Goal: Task Accomplishment & Management: Complete application form

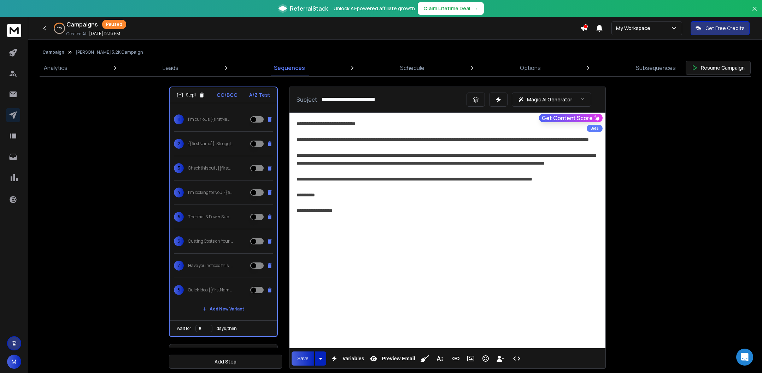
click at [639, 24] on button "My Workspace" at bounding box center [647, 28] width 71 height 14
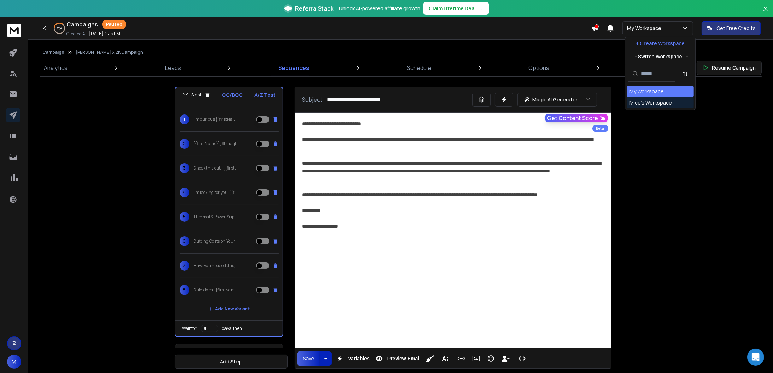
click at [639, 103] on div "Mico's Workspace" at bounding box center [651, 102] width 42 height 7
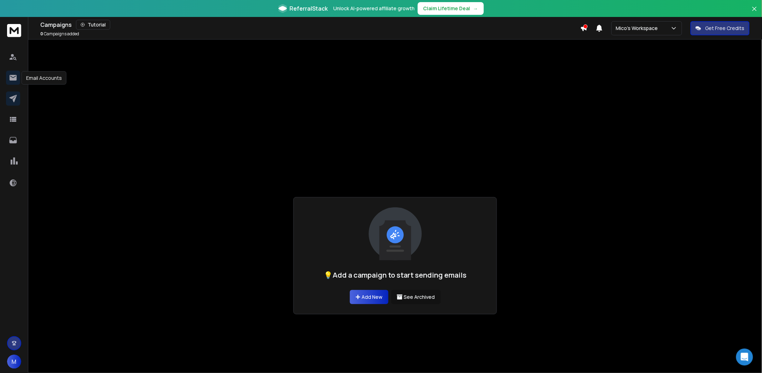
click at [11, 85] on link at bounding box center [13, 78] width 14 height 14
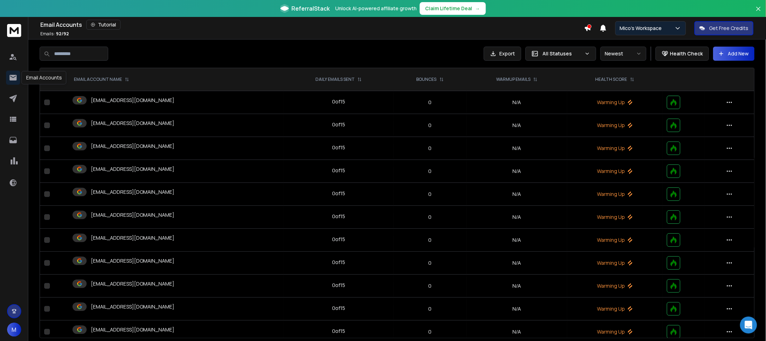
click at [645, 23] on button "Mico's Workspace" at bounding box center [650, 28] width 71 height 14
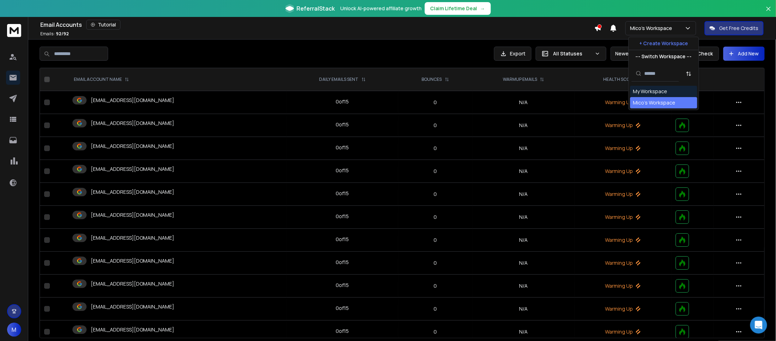
click at [647, 91] on div "My Workspace" at bounding box center [650, 91] width 34 height 7
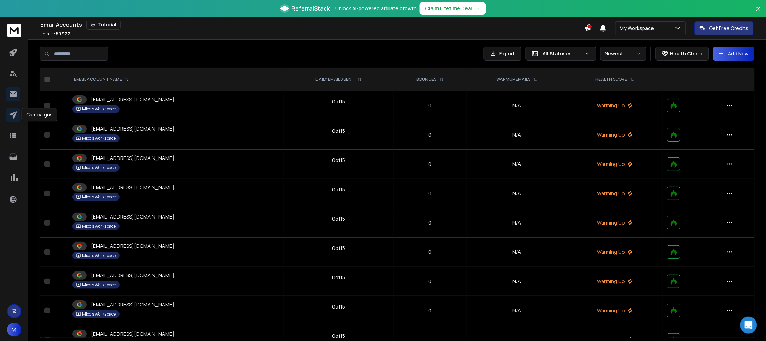
click at [13, 113] on icon at bounding box center [12, 115] width 7 height 7
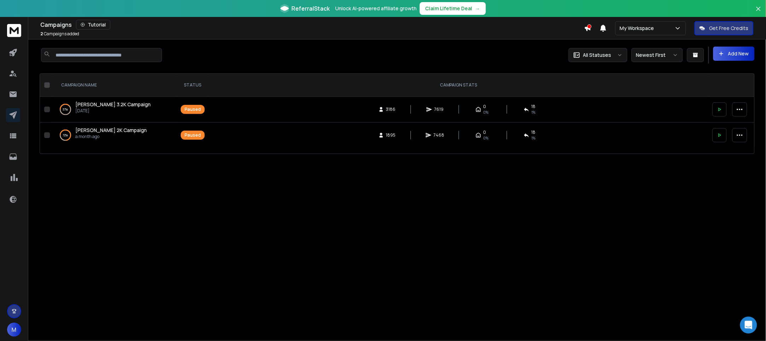
click at [727, 55] on button "Add New" at bounding box center [733, 54] width 41 height 14
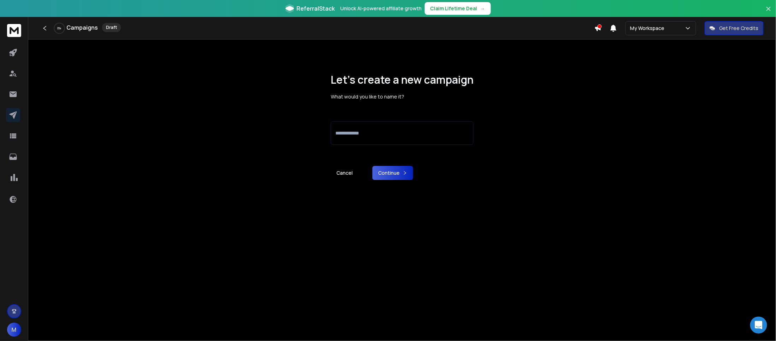
click at [364, 140] on input at bounding box center [402, 133] width 143 height 23
click at [372, 137] on input "**********" at bounding box center [402, 133] width 143 height 23
type input "**********"
click at [402, 169] on button "Continue" at bounding box center [393, 173] width 41 height 14
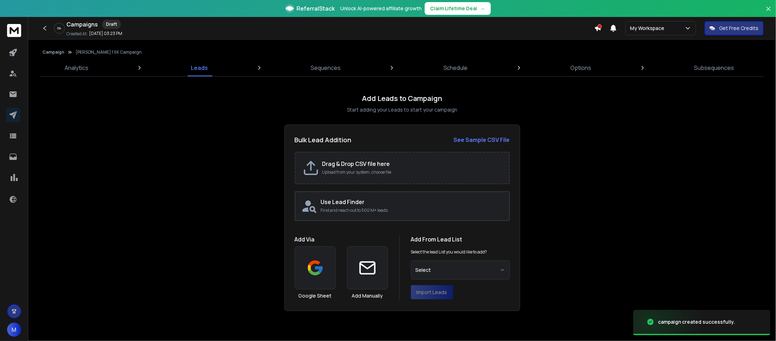
click at [373, 174] on p "Upload from your system, choose file" at bounding box center [412, 173] width 180 height 6
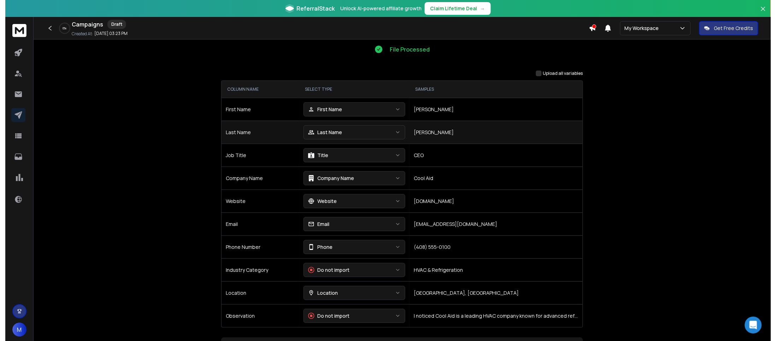
scroll to position [141, 0]
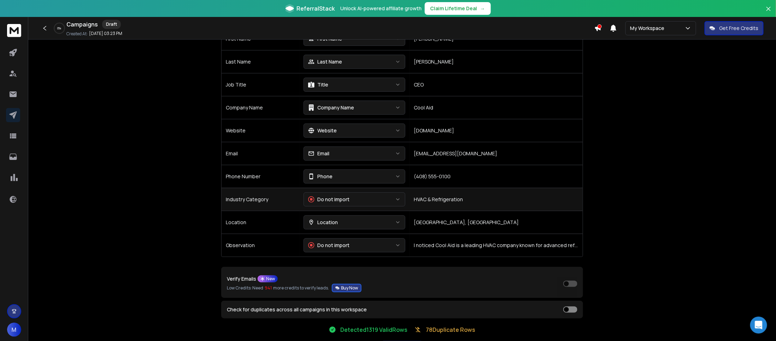
click at [358, 197] on button "Do not import" at bounding box center [355, 200] width 102 height 14
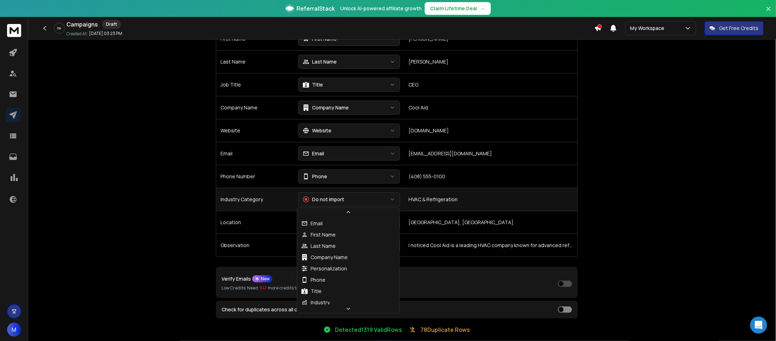
scroll to position [71, 0]
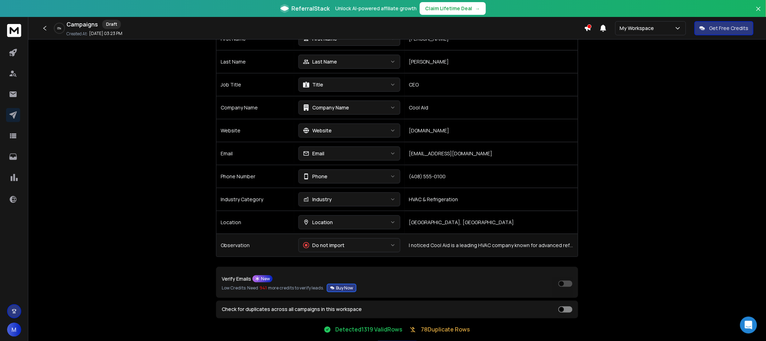
click at [343, 245] on button "Do not import" at bounding box center [349, 246] width 102 height 14
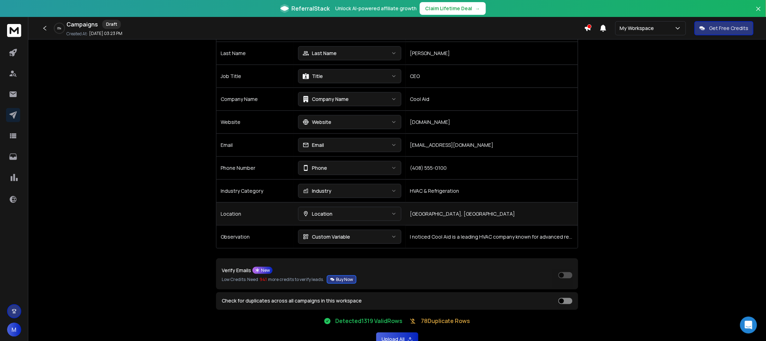
scroll to position [166, 0]
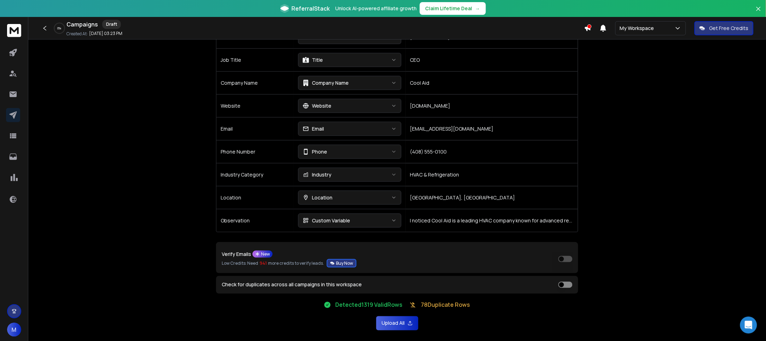
click at [567, 283] on button "Check for duplicates across all campaigns in this workspace" at bounding box center [565, 285] width 14 height 6
click at [403, 324] on button "Upload All" at bounding box center [397, 324] width 42 height 14
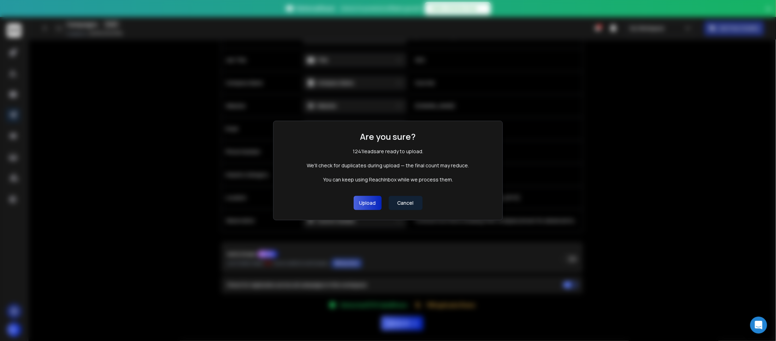
click at [368, 206] on button "Upload" at bounding box center [368, 203] width 28 height 14
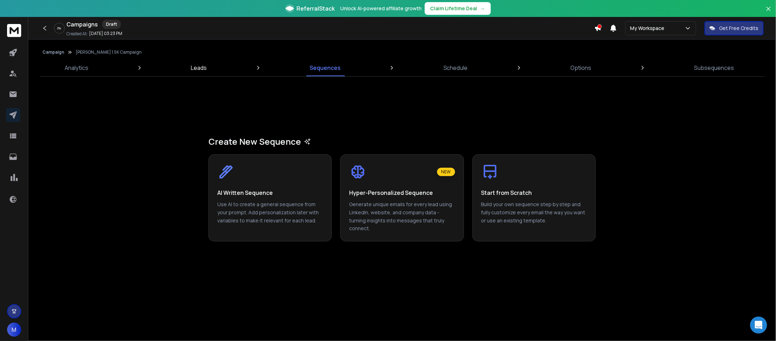
click at [204, 72] on link "Leads" at bounding box center [199, 67] width 24 height 17
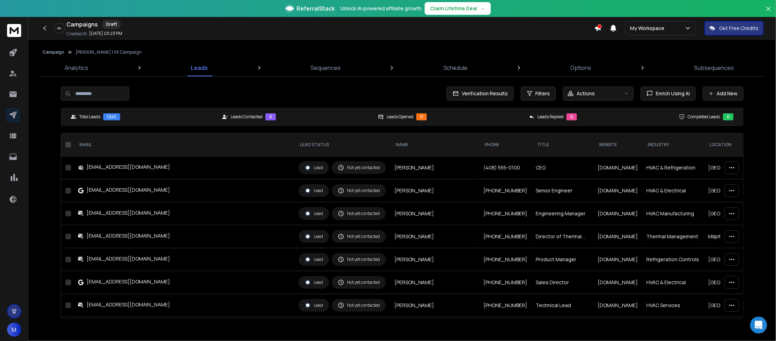
scroll to position [71, 0]
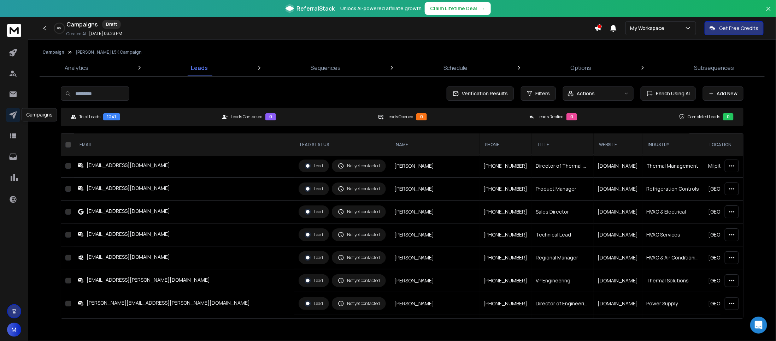
click at [19, 112] on link at bounding box center [13, 115] width 14 height 14
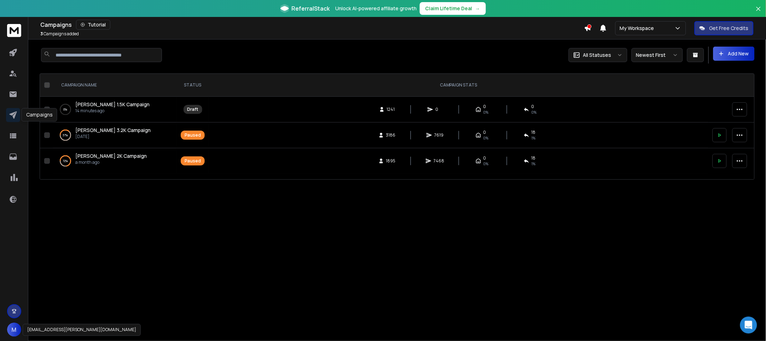
click at [14, 325] on span "M" at bounding box center [14, 330] width 14 height 14
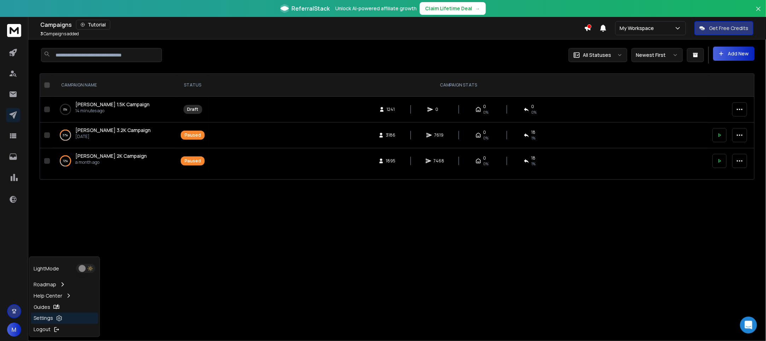
click at [49, 318] on p "Settings" at bounding box center [43, 318] width 19 height 7
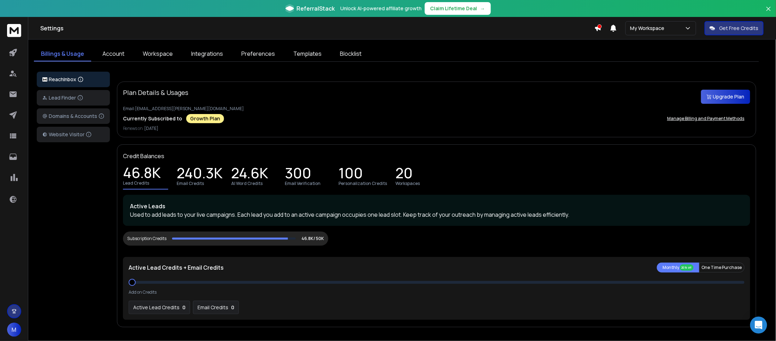
click at [460, 231] on div "Active Leads Used to add leads to your live campaigns. Each lead you add to an …" at bounding box center [436, 220] width 627 height 51
click at [646, 30] on p "My Workspace" at bounding box center [648, 28] width 37 height 7
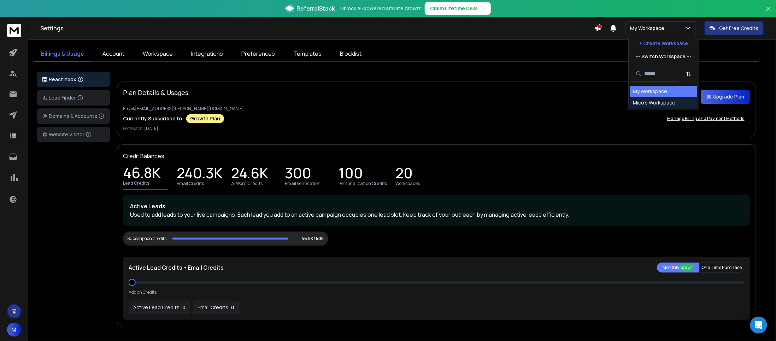
click at [645, 103] on div "Mico's Workspace" at bounding box center [654, 102] width 42 height 7
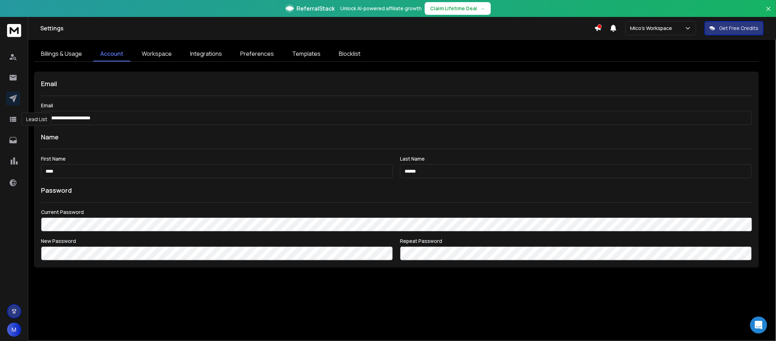
click at [14, 97] on icon at bounding box center [12, 98] width 7 height 7
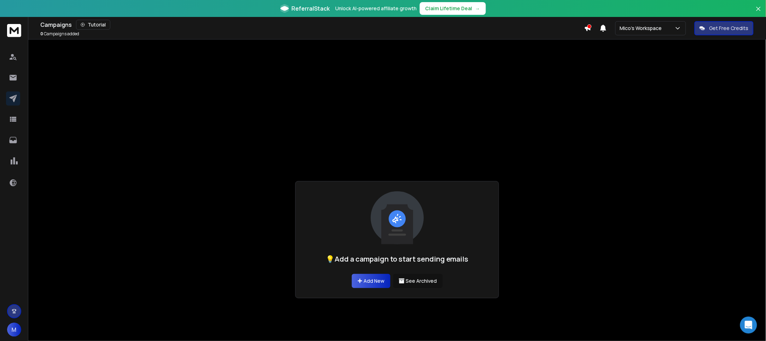
click at [367, 277] on link "Add New" at bounding box center [371, 281] width 39 height 14
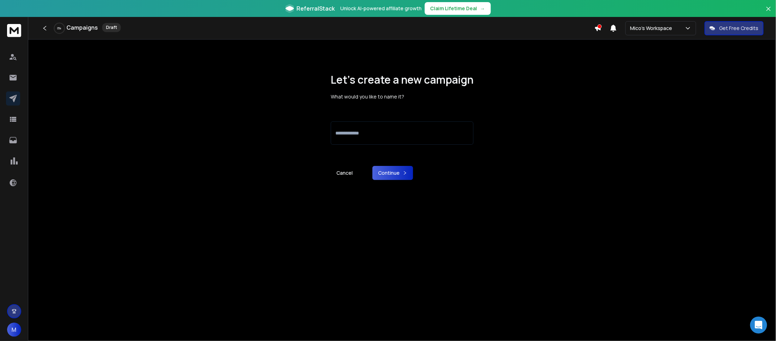
click at [370, 144] on input at bounding box center [402, 133] width 143 height 23
click at [356, 140] on input at bounding box center [402, 133] width 143 height 23
type input "**********"
click at [391, 177] on button "Continue" at bounding box center [393, 173] width 41 height 14
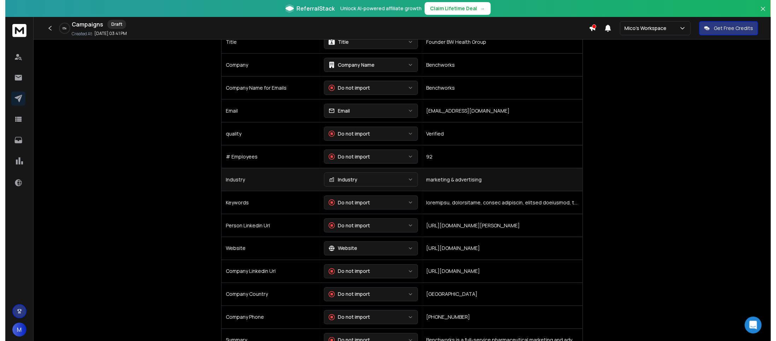
scroll to position [212, 0]
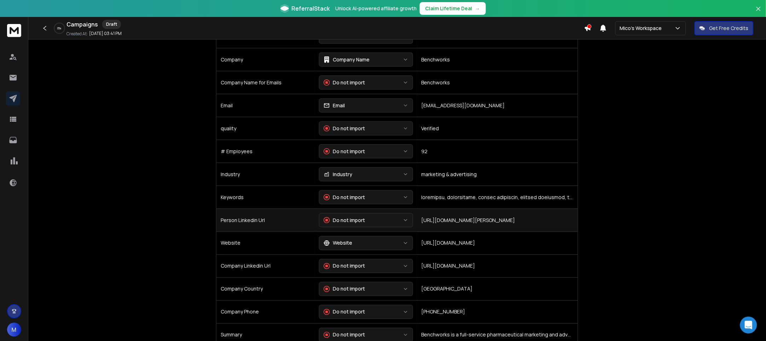
click at [388, 214] on button "Do not import" at bounding box center [366, 221] width 94 height 14
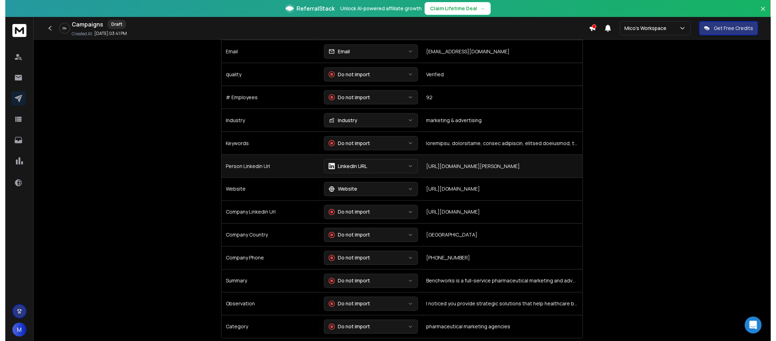
scroll to position [283, 0]
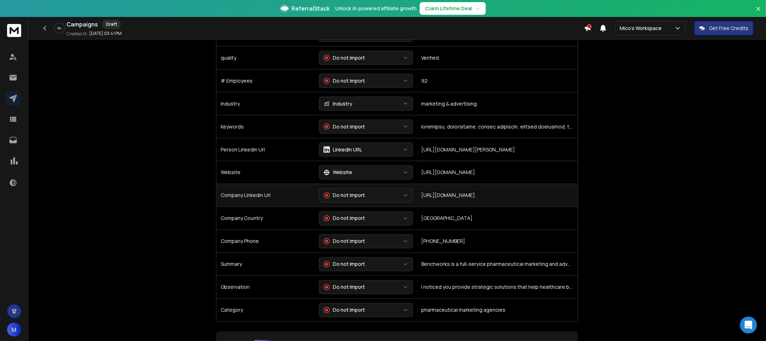
click at [388, 193] on button "Do not import" at bounding box center [366, 196] width 94 height 14
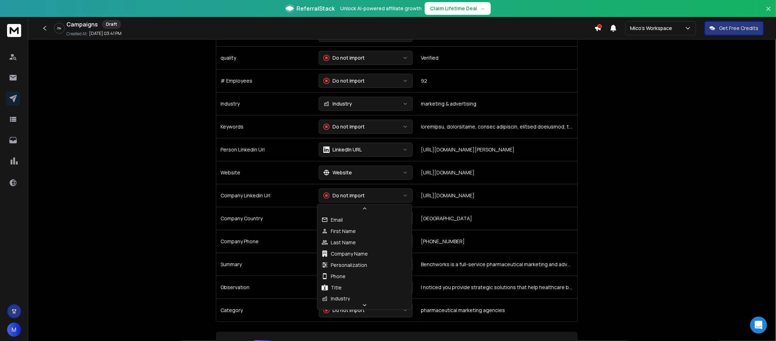
scroll to position [71, 0]
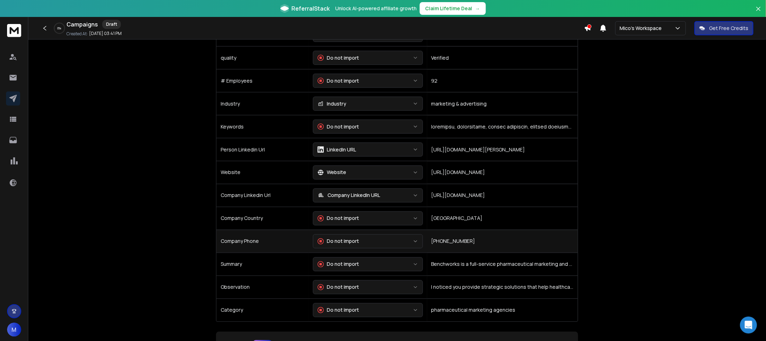
click at [367, 247] on button "Do not import" at bounding box center [368, 242] width 110 height 14
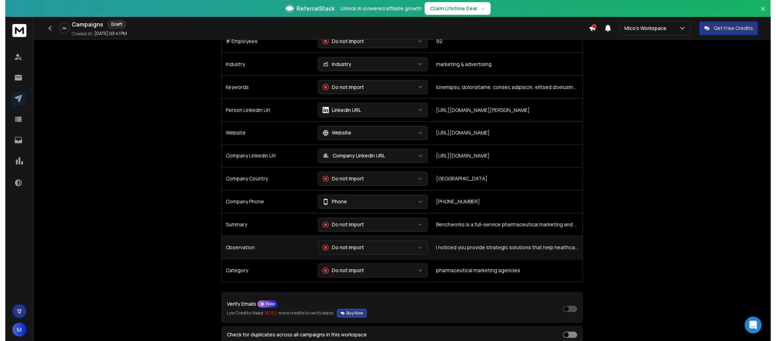
scroll to position [353, 0]
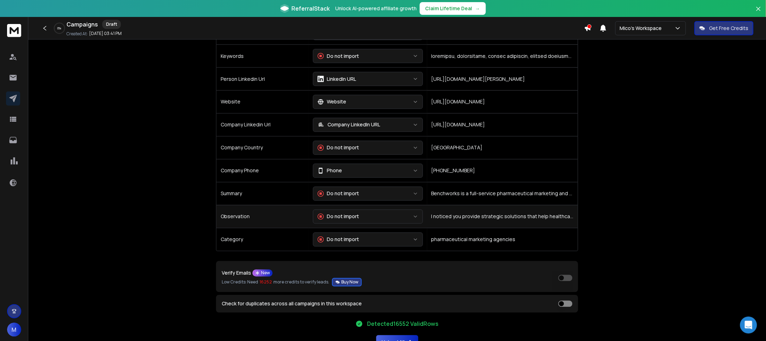
click at [366, 214] on button "Do not import" at bounding box center [368, 217] width 110 height 14
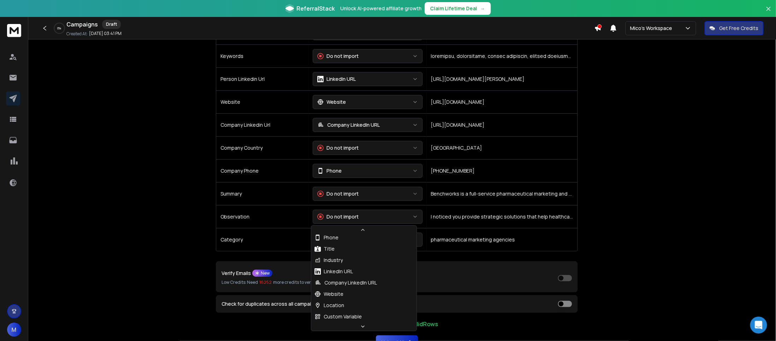
scroll to position [71, 0]
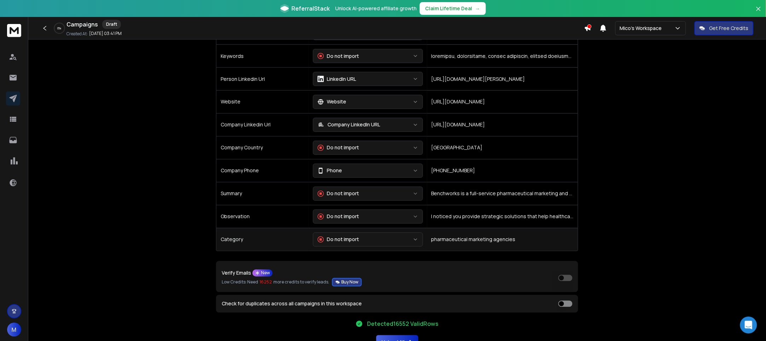
click at [351, 244] on button "Do not import" at bounding box center [368, 240] width 110 height 14
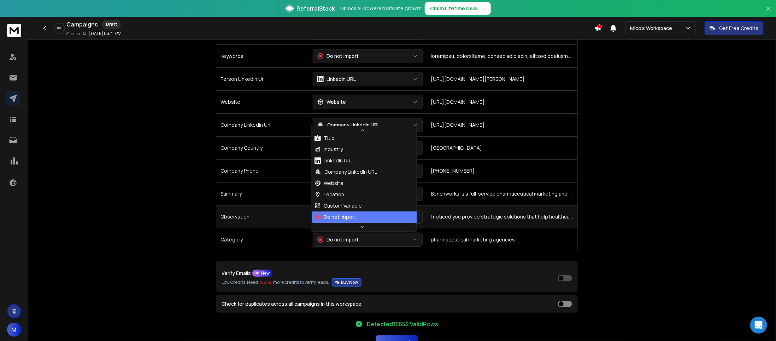
click at [279, 226] on td "Observation" at bounding box center [262, 216] width 92 height 23
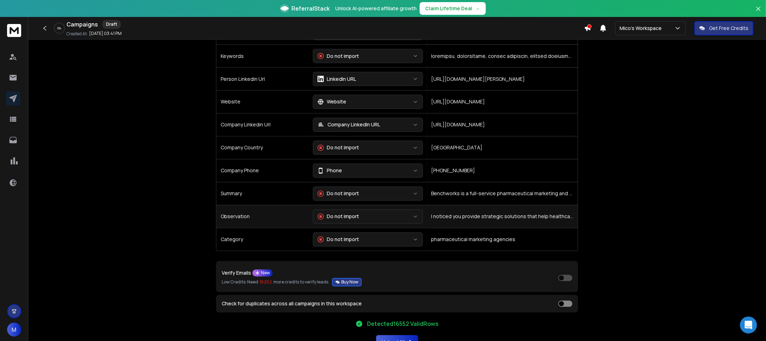
click at [325, 215] on div "Do not import" at bounding box center [337, 217] width 41 height 7
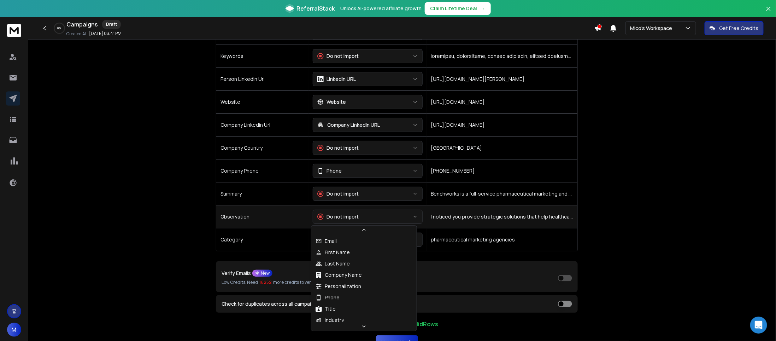
scroll to position [0, 1]
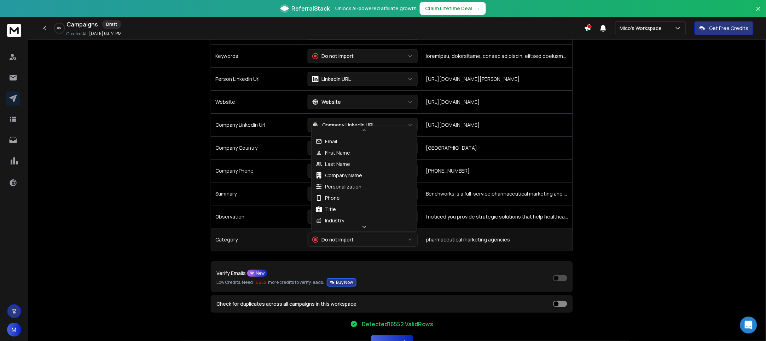
click at [371, 245] on button "Do not import" at bounding box center [363, 240] width 110 height 14
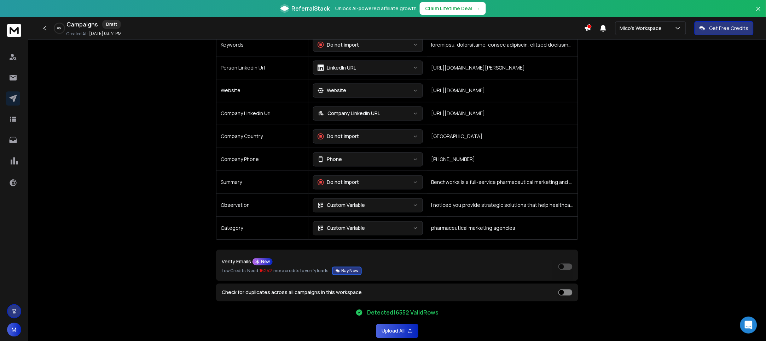
scroll to position [373, 0]
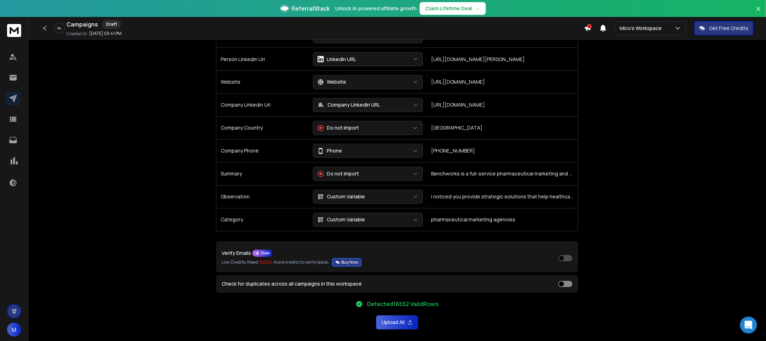
click at [567, 282] on button "Check for duplicates across all campaigns in this workspace" at bounding box center [565, 284] width 14 height 6
click at [399, 323] on button "Upload All" at bounding box center [397, 323] width 42 height 14
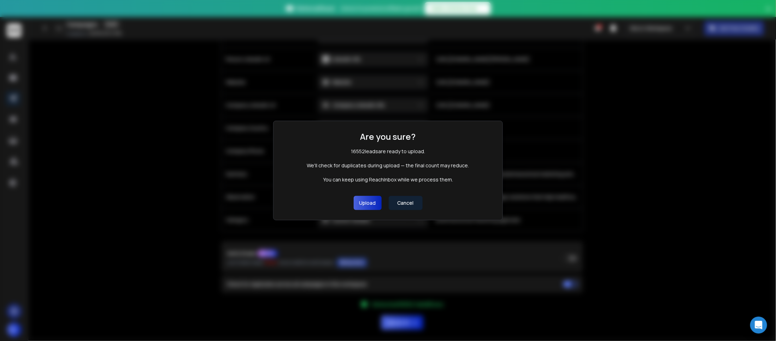
click at [369, 201] on button "Upload" at bounding box center [368, 203] width 28 height 14
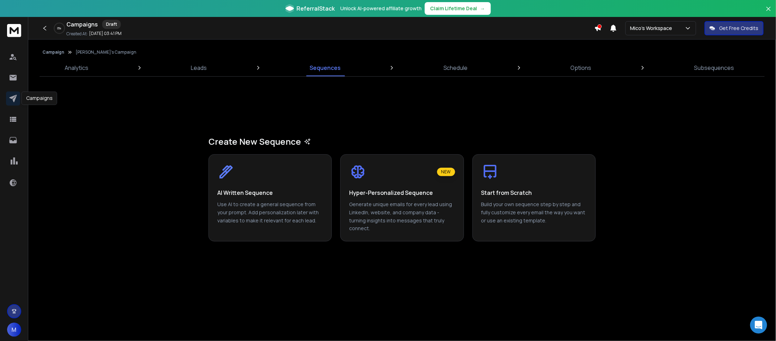
click at [10, 97] on icon at bounding box center [12, 98] width 7 height 7
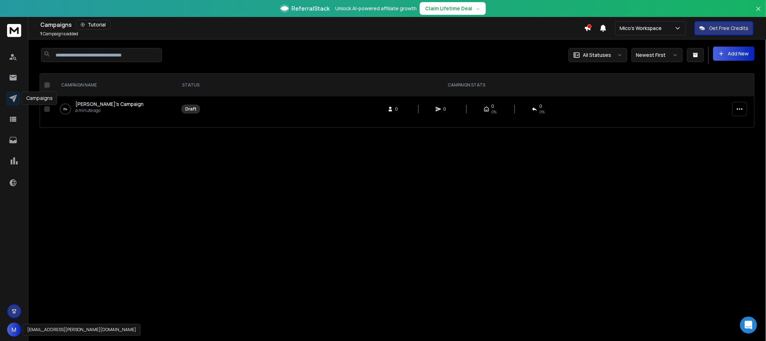
click at [14, 330] on span "M" at bounding box center [14, 330] width 14 height 14
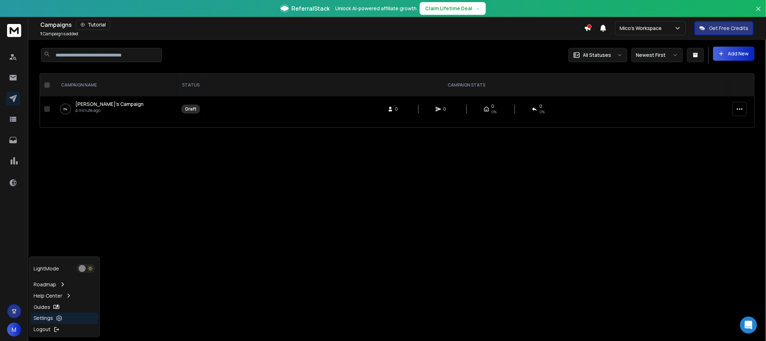
click at [44, 315] on p "Settings" at bounding box center [43, 318] width 19 height 7
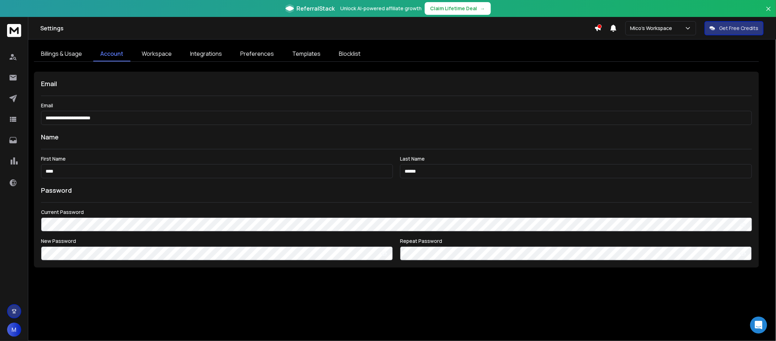
click at [78, 307] on div "**********" at bounding box center [396, 203] width 725 height 262
click at [60, 56] on link "Billings & Usage" at bounding box center [61, 54] width 55 height 15
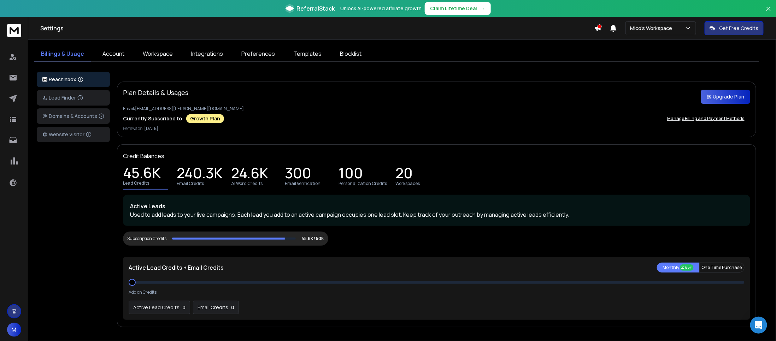
click at [97, 230] on div "ReachInbox Lead Finder Domains & Accounts Website Visitor Plan Details & Usages…" at bounding box center [397, 203] width 720 height 262
